Goal: Information Seeking & Learning: Check status

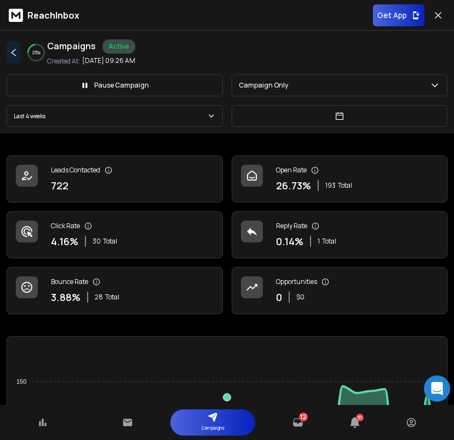
click at [9, 50] on icon at bounding box center [14, 53] width 10 height 10
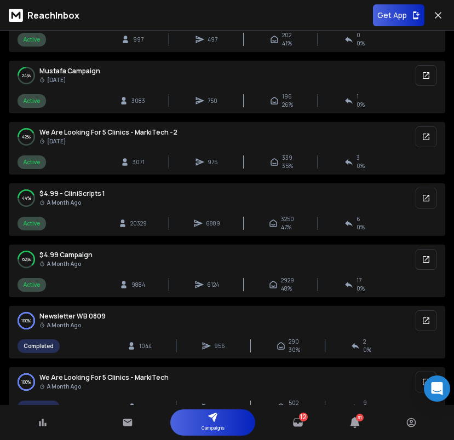
scroll to position [293, 0]
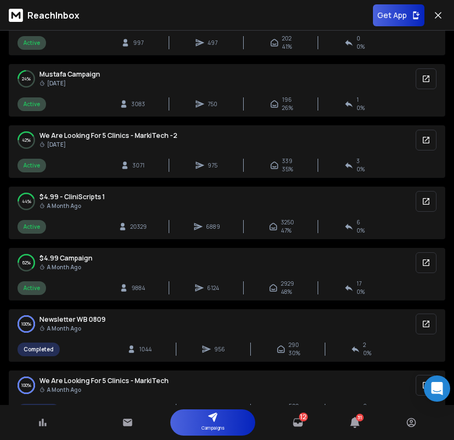
click at [80, 191] on div "44 % $4.99 - CliniScripts 1 a month ago" at bounding box center [227, 201] width 419 height 21
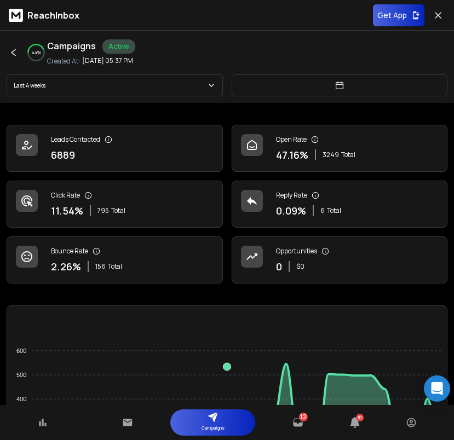
scroll to position [293, 0]
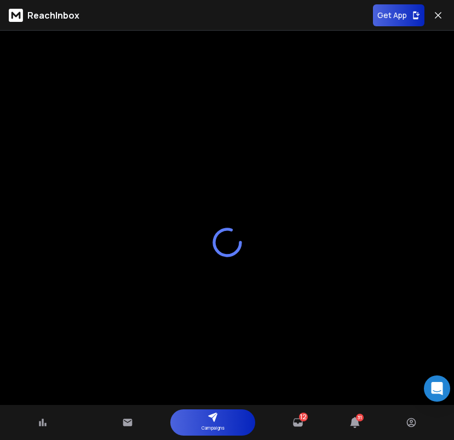
scroll to position [8, 0]
click at [436, 16] on icon at bounding box center [437, 14] width 7 height 7
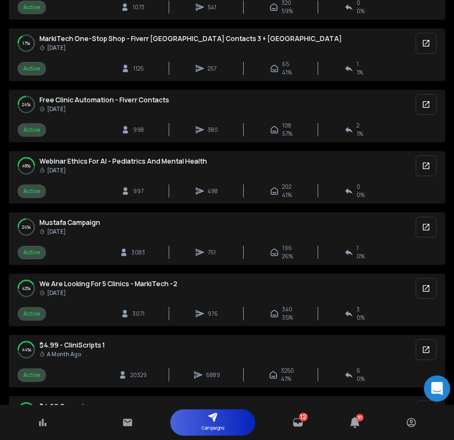
scroll to position [118, 0]
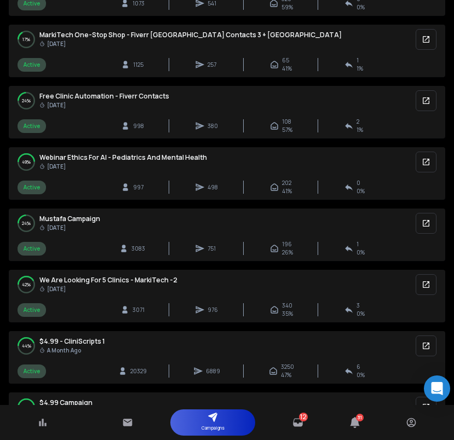
click at [76, 343] on span "$4.99 - CliniScripts 1 a month ago" at bounding box center [72, 346] width 66 height 18
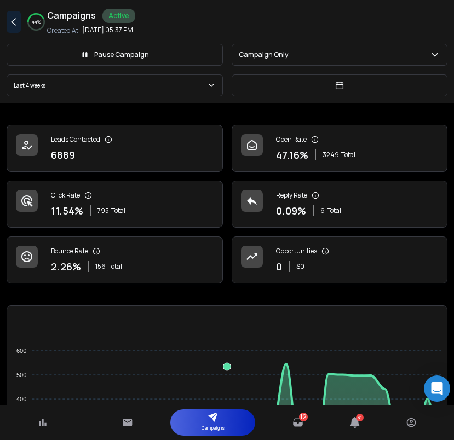
click at [11, 31] on button at bounding box center [14, 22] width 14 height 22
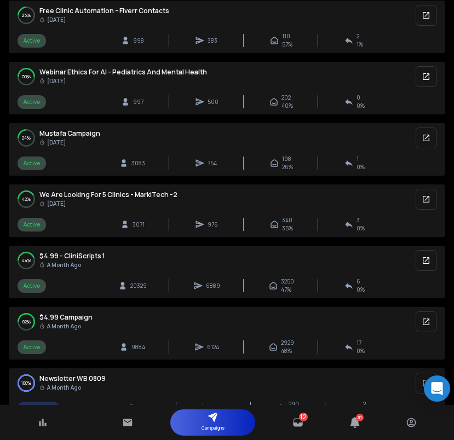
scroll to position [190, 0]
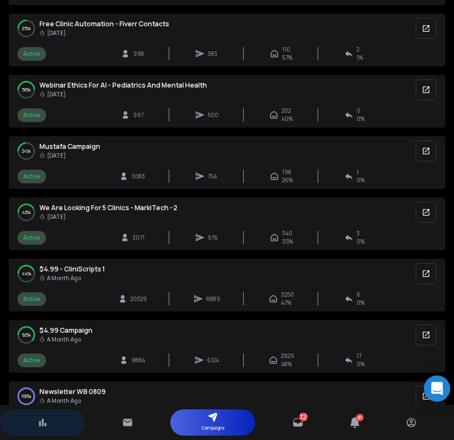
click at [42, 424] on icon at bounding box center [42, 422] width 7 height 7
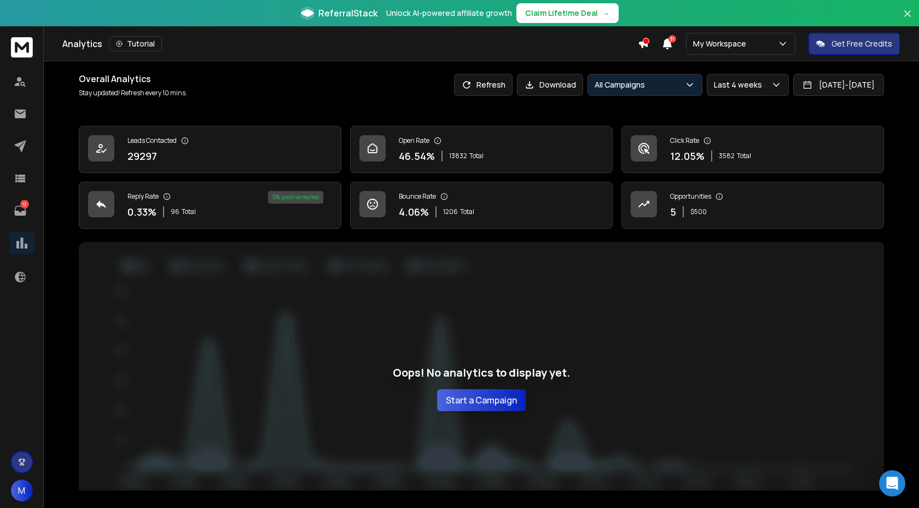
click at [453, 90] on button "All Campaigns" at bounding box center [645, 85] width 115 height 22
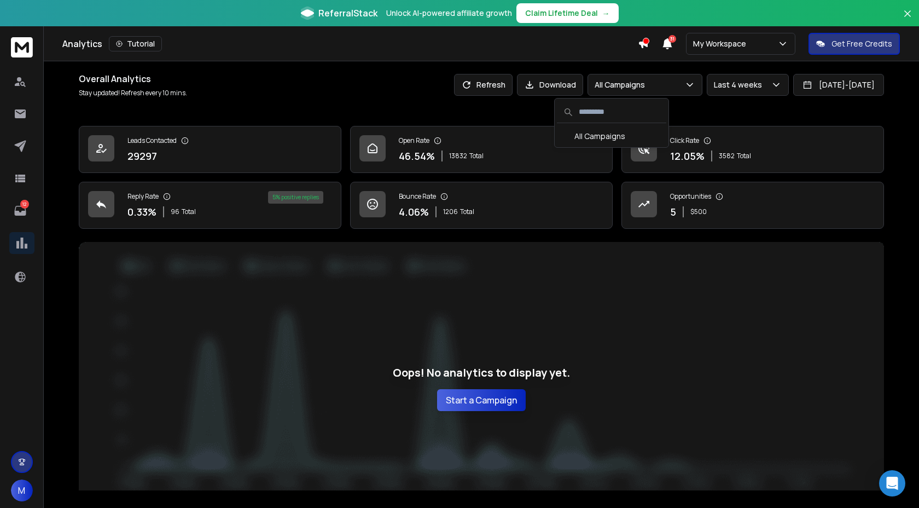
click at [453, 111] on input at bounding box center [611, 112] width 109 height 22
click at [453, 83] on button "Last 4 weeks" at bounding box center [748, 85] width 82 height 22
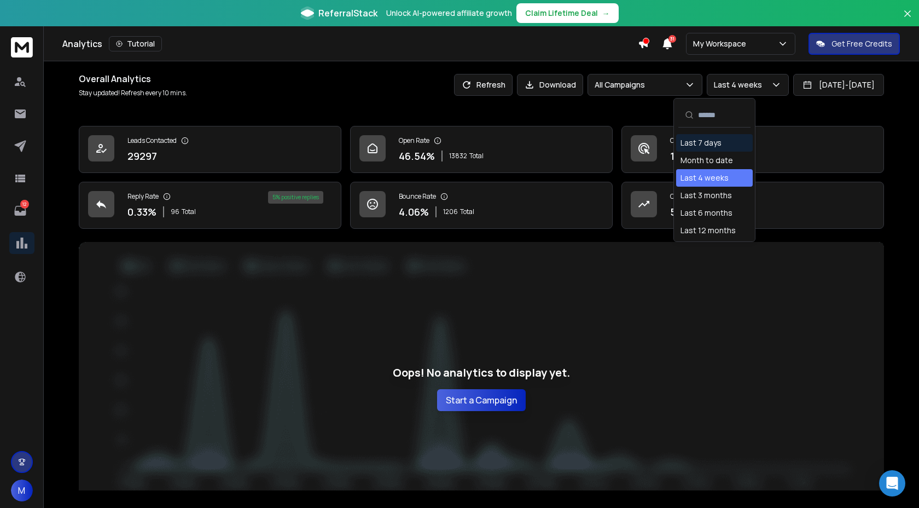
click at [453, 144] on div "Last 7 days" at bounding box center [714, 143] width 77 height 18
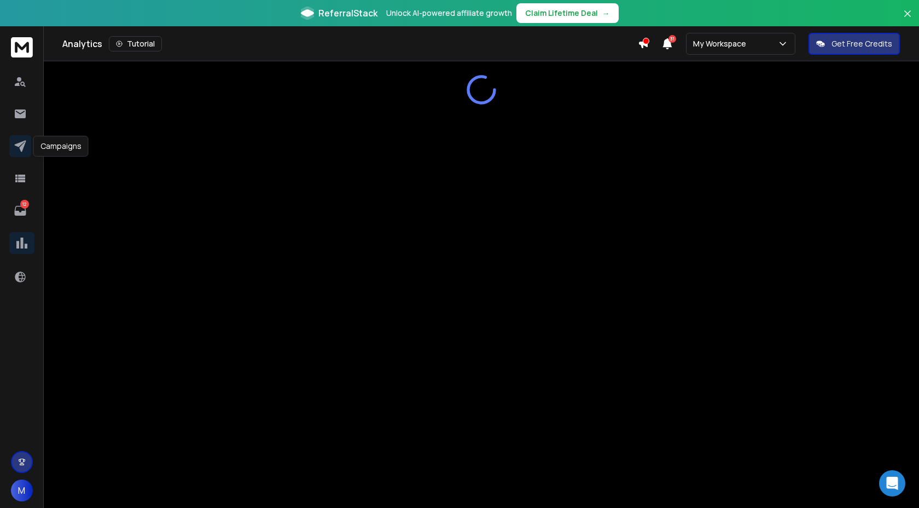
click at [23, 140] on icon at bounding box center [20, 146] width 13 height 13
click at [20, 141] on icon at bounding box center [20, 146] width 13 height 13
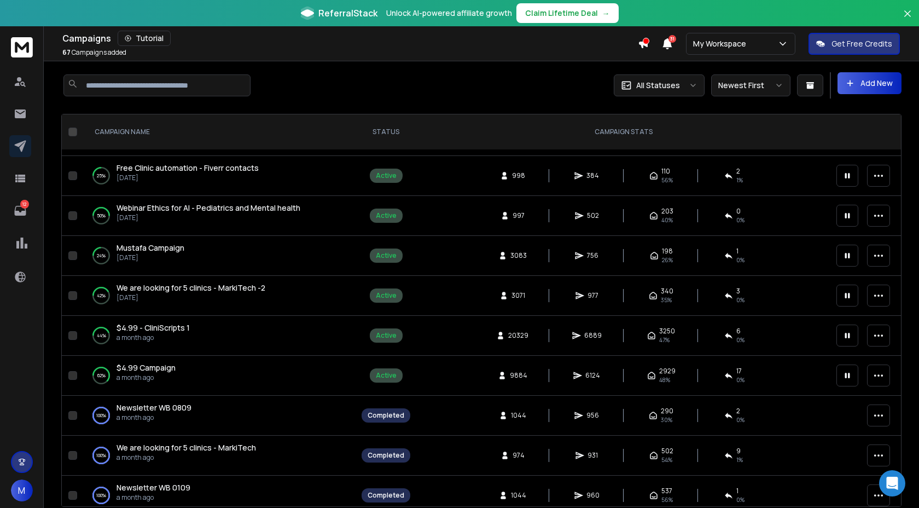
scroll to position [76, 0]
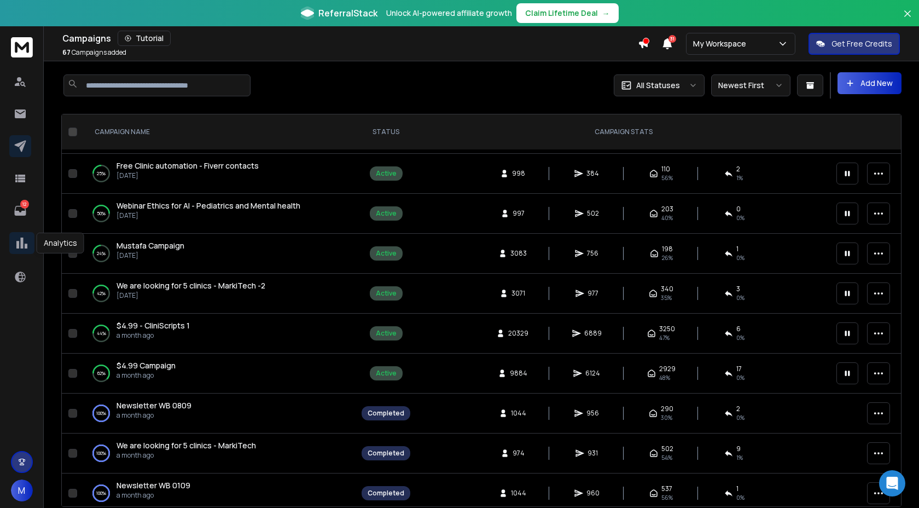
click at [21, 237] on icon at bounding box center [22, 243] width 16 height 16
